Goal: Navigation & Orientation: Find specific page/section

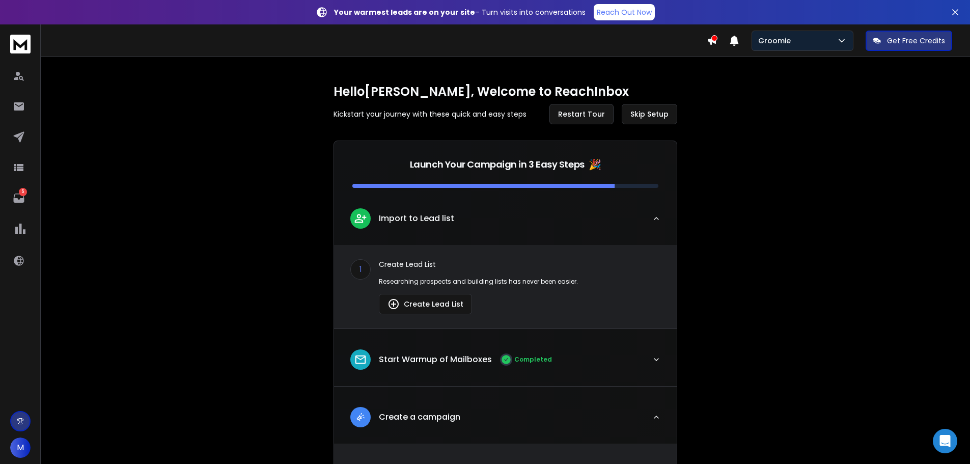
click at [785, 46] on button "Groomie" at bounding box center [803, 41] width 102 height 20
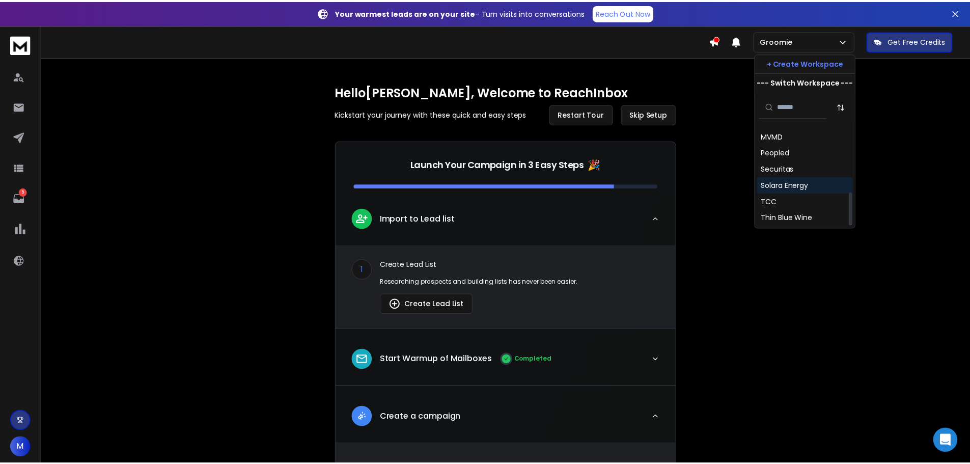
scroll to position [157, 0]
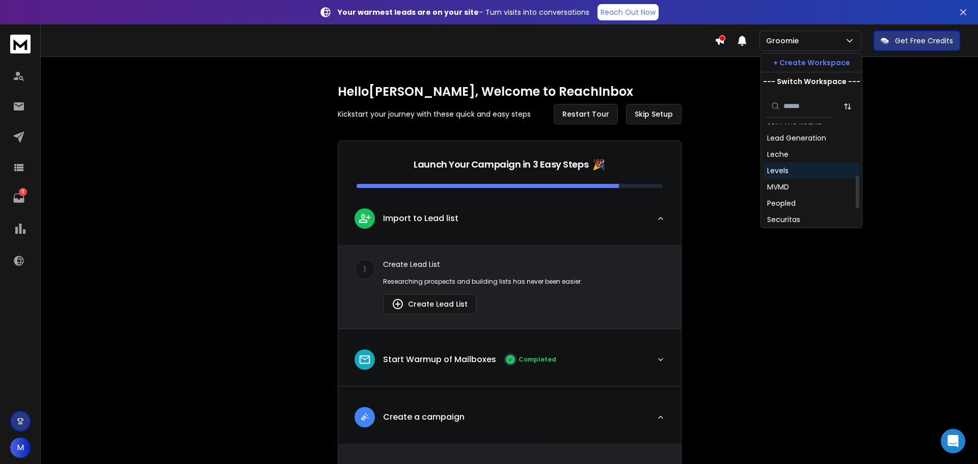
click at [797, 171] on div "Levels" at bounding box center [811, 171] width 97 height 16
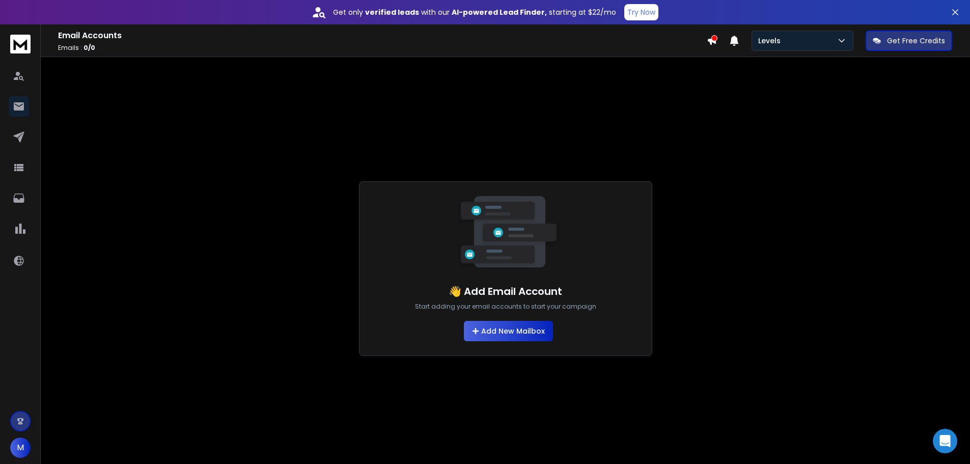
click at [791, 42] on div "Levels" at bounding box center [803, 41] width 89 height 10
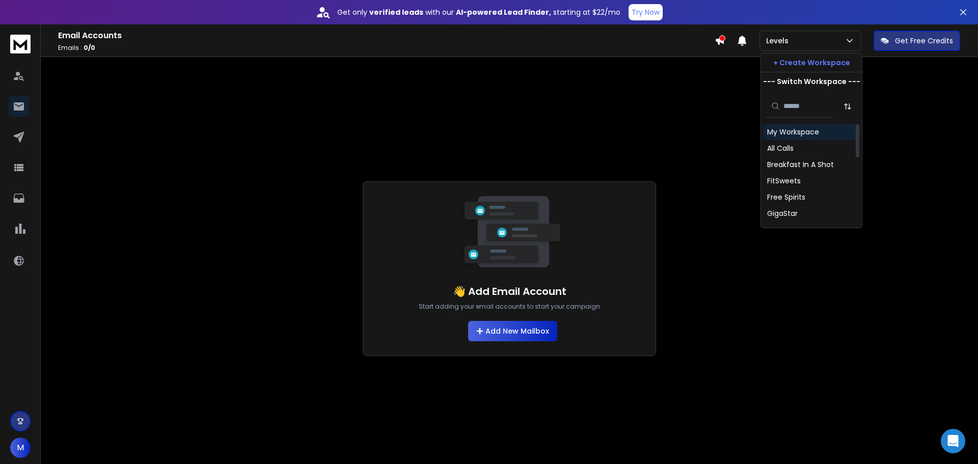
click at [791, 125] on div "My Workspace" at bounding box center [811, 132] width 97 height 16
